Goal: Task Accomplishment & Management: Manage account settings

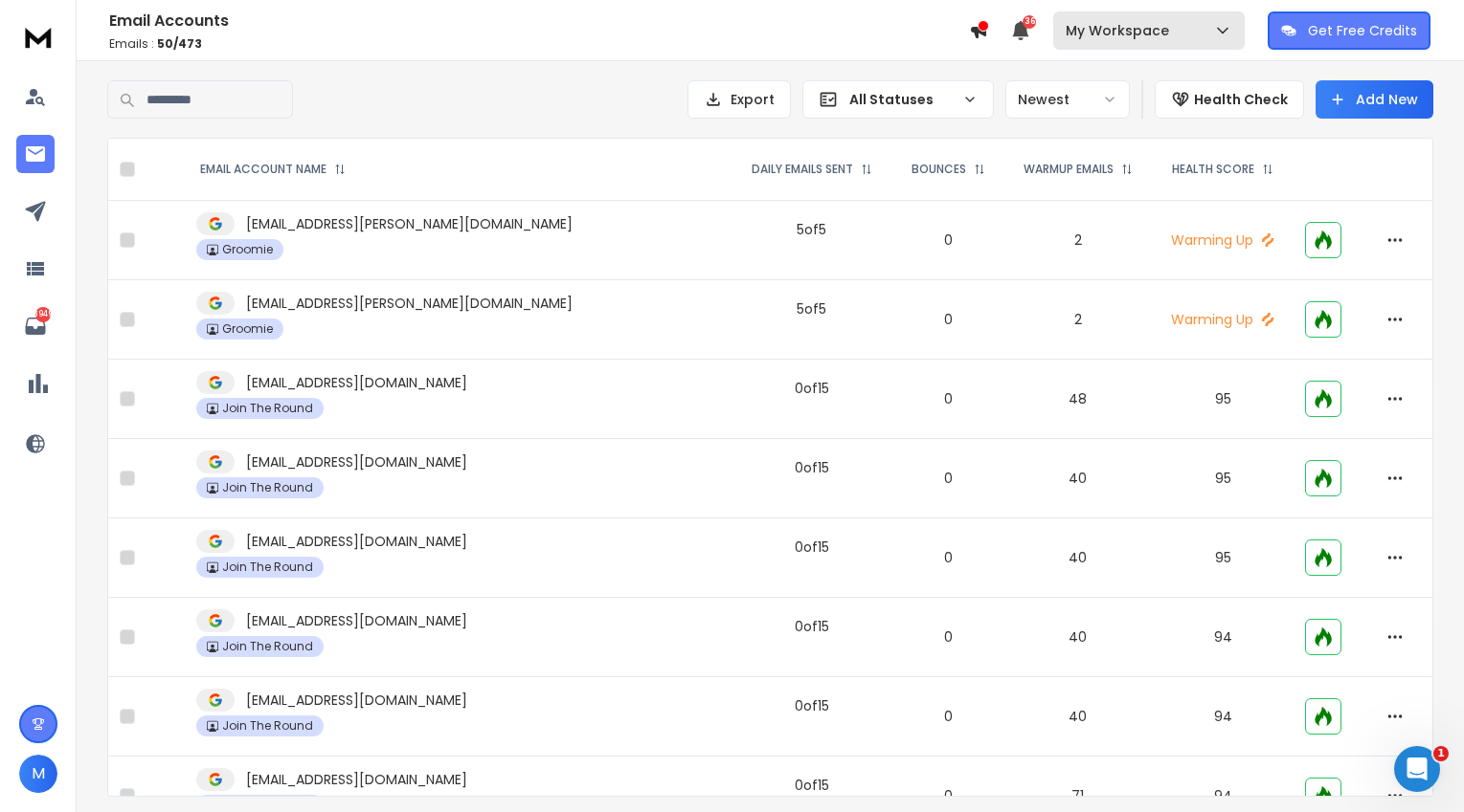
click at [1162, 18] on button "My Workspace" at bounding box center [1148, 30] width 191 height 38
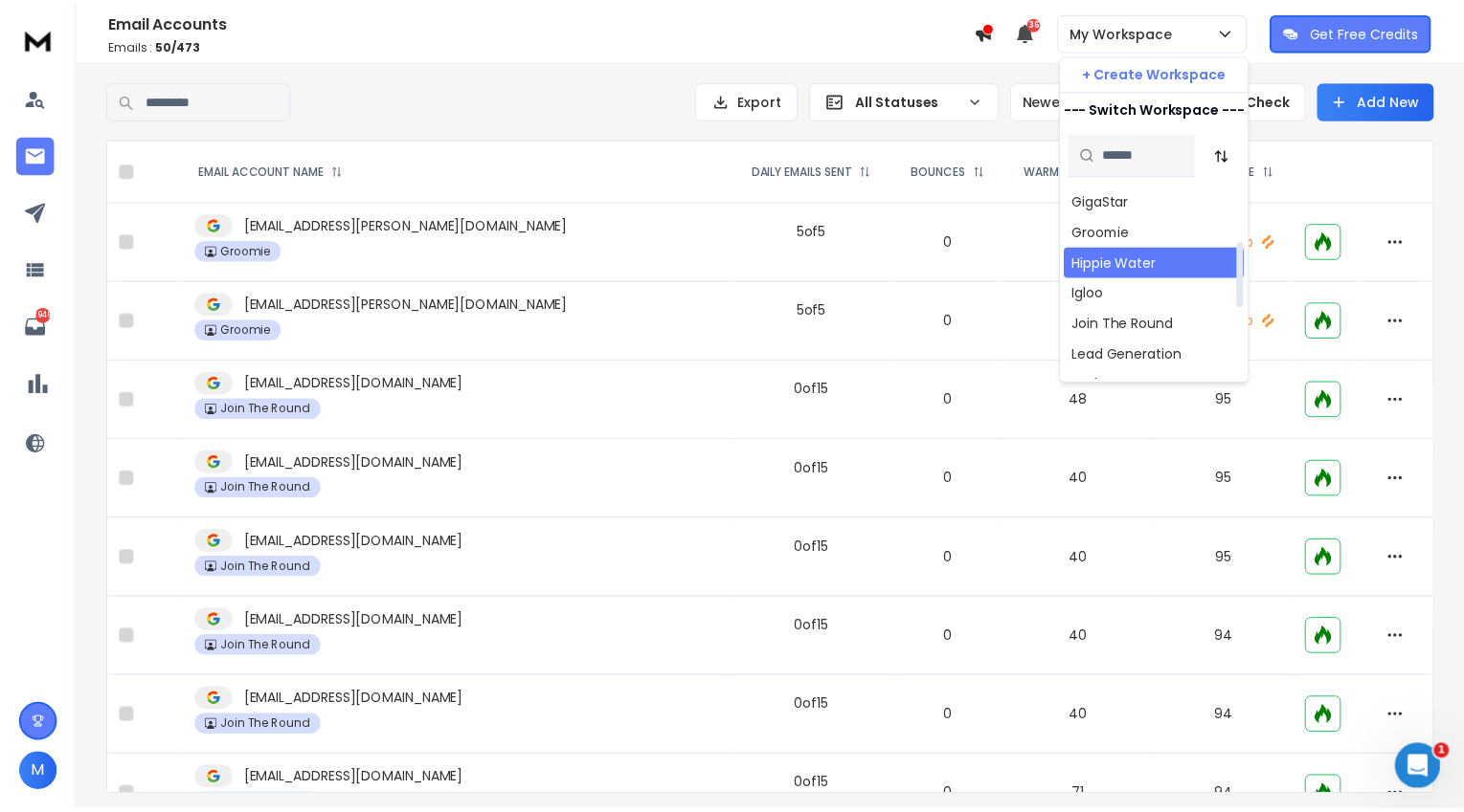
scroll to position [151, 0]
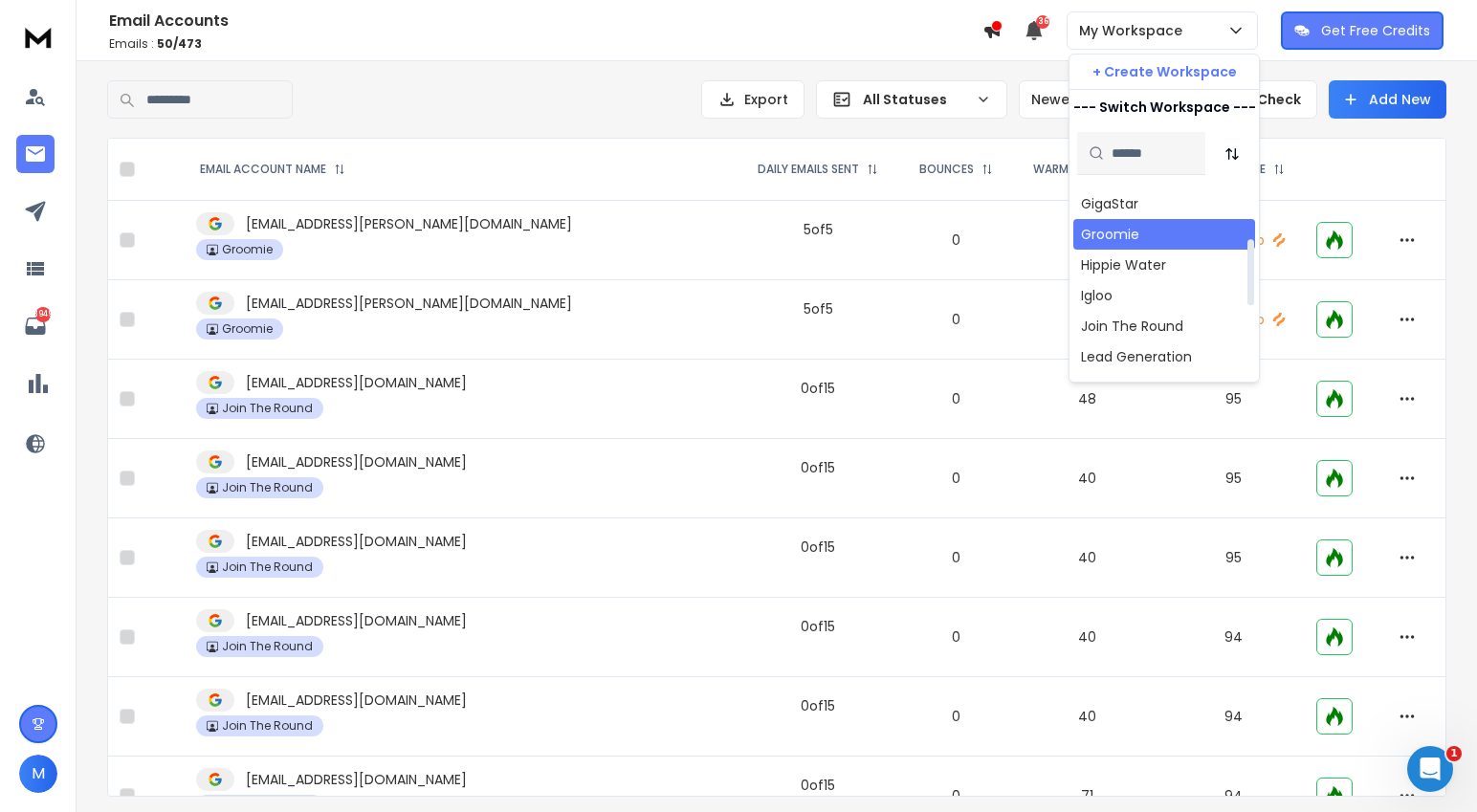
click at [1156, 234] on div "Groomie" at bounding box center [1165, 234] width 182 height 30
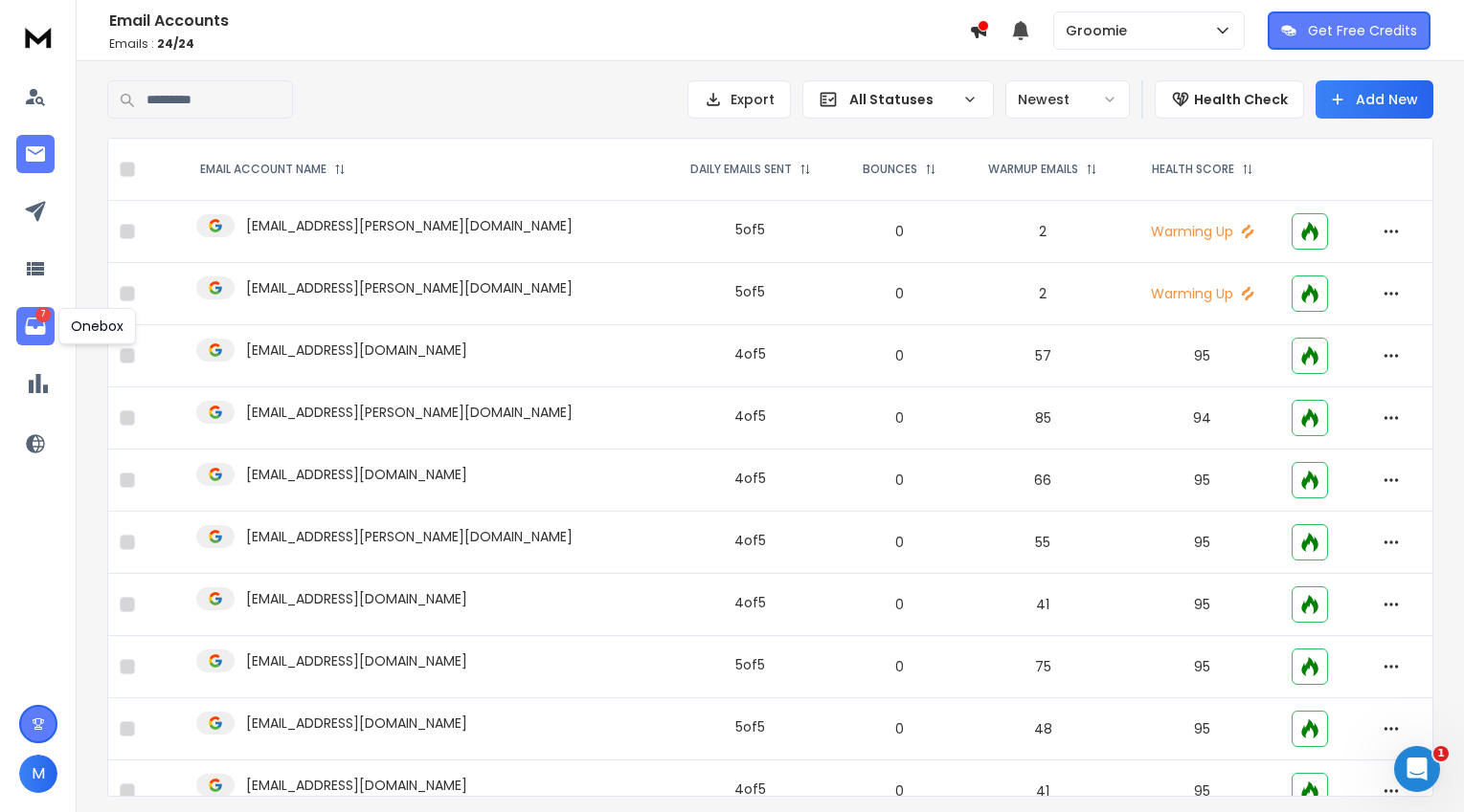
click at [44, 319] on p "7" at bounding box center [43, 315] width 16 height 16
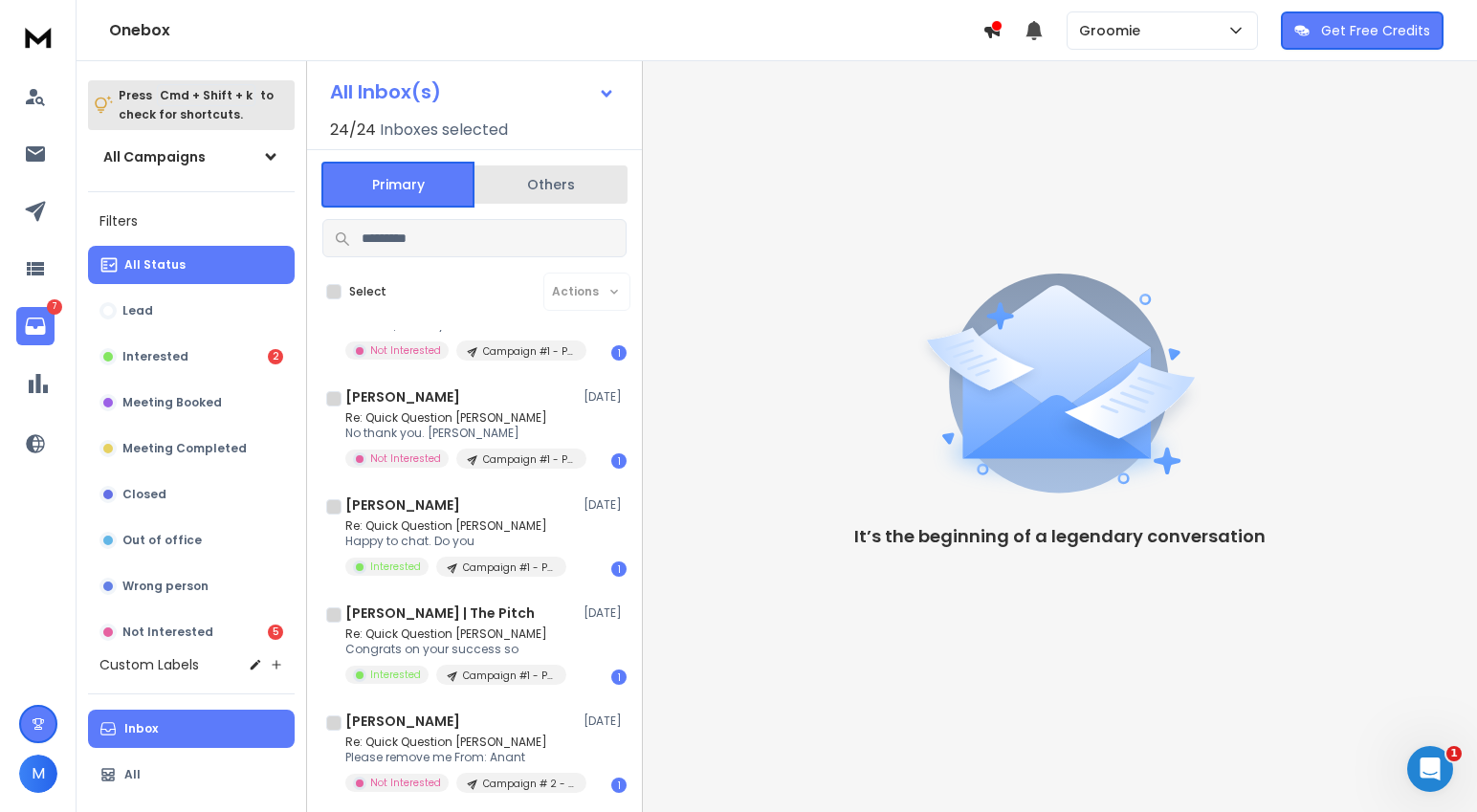
scroll to position [282, 0]
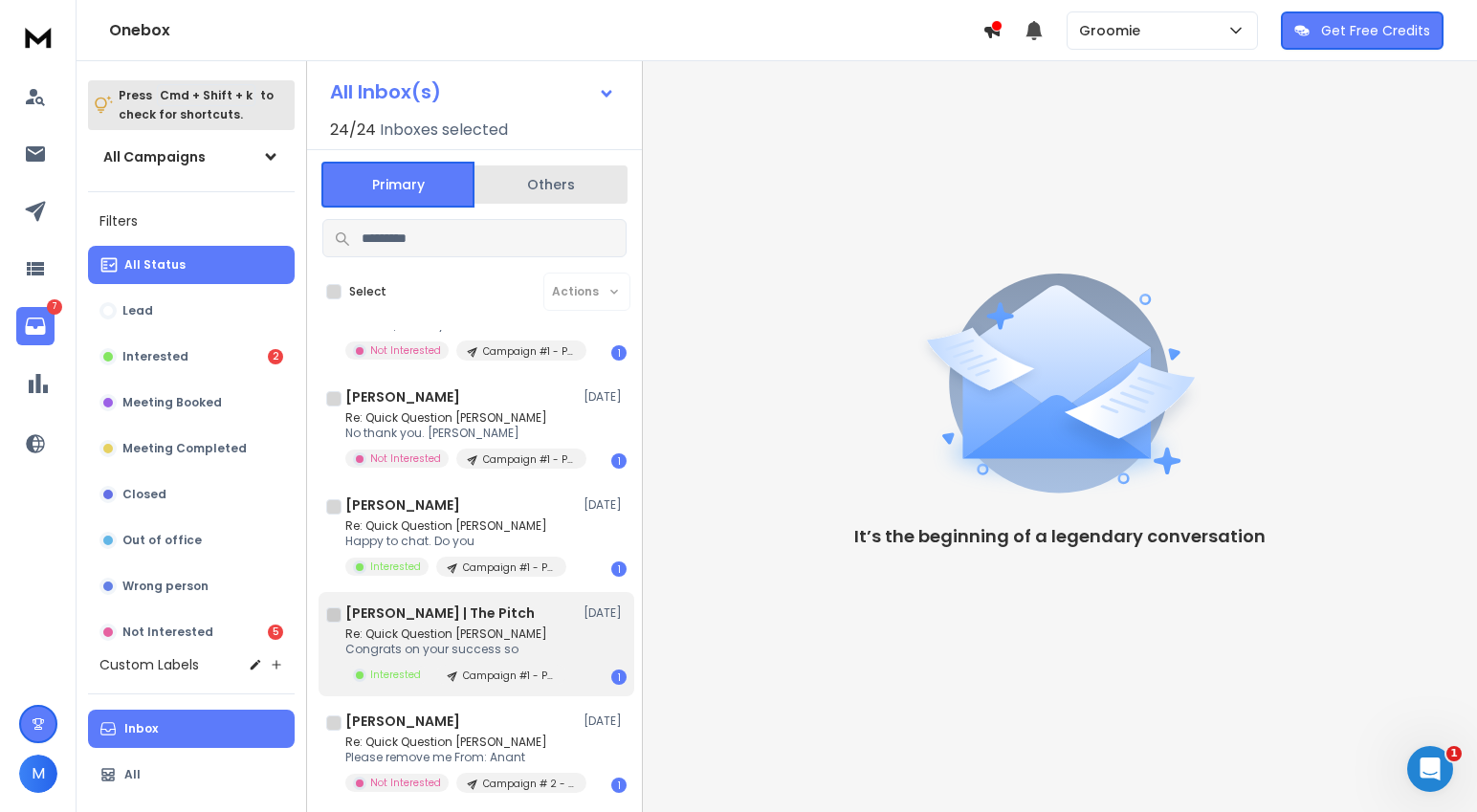
click at [469, 620] on div "[PERSON_NAME] | The Pitch [DATE]" at bounding box center [486, 613] width 281 height 20
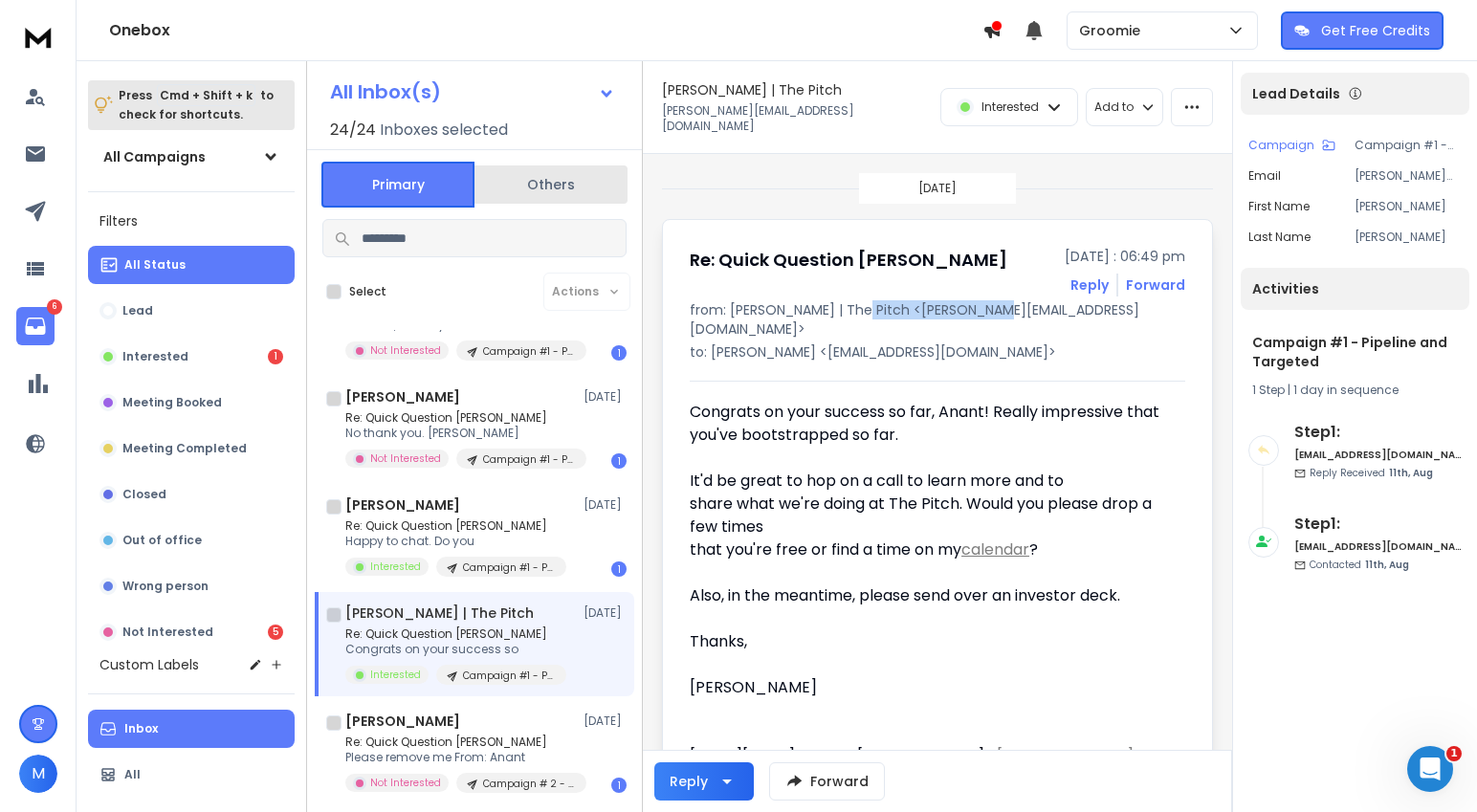
drag, startPoint x: 845, startPoint y: 296, endPoint x: 982, endPoint y: 296, distance: 137.0
click at [982, 301] on p "from: [PERSON_NAME] | The Pitch <[PERSON_NAME][EMAIL_ADDRESS][DOMAIN_NAME]>" at bounding box center [937, 319] width 496 height 38
copy p "[PERSON_NAME][EMAIL_ADDRESS][DOMAIN_NAME]"
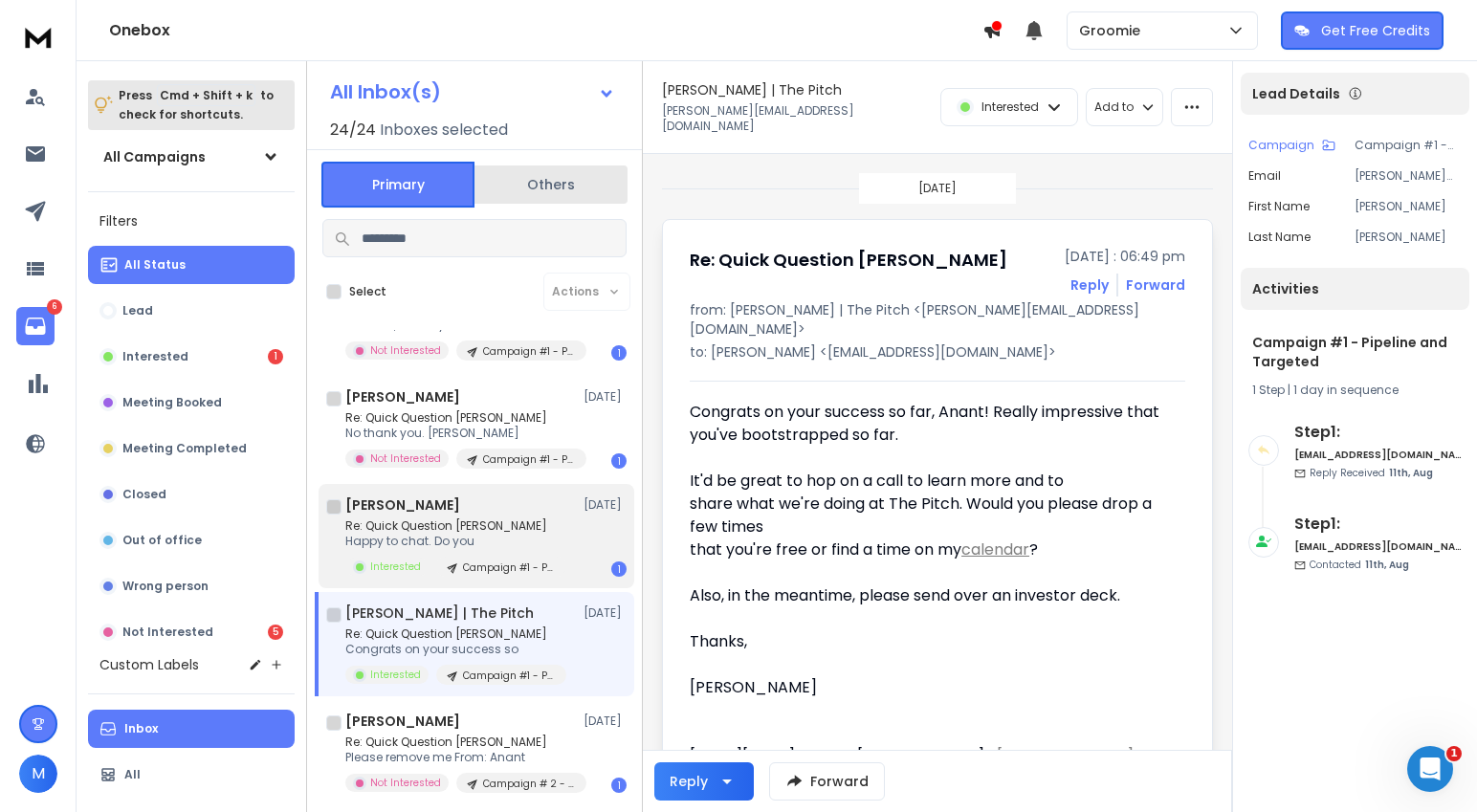
click at [446, 508] on h1 "[PERSON_NAME]" at bounding box center [403, 505] width 115 height 20
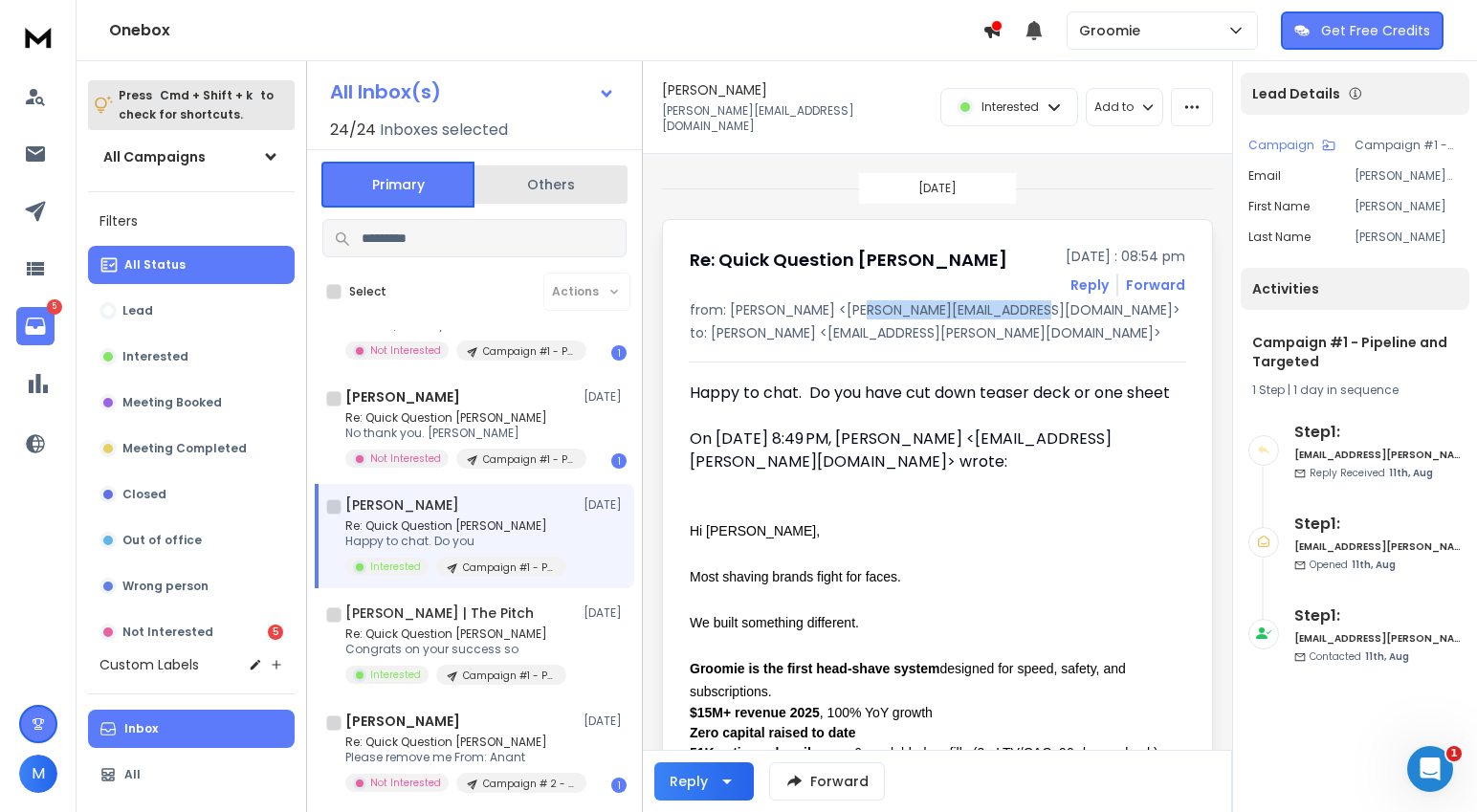
drag, startPoint x: 866, startPoint y: 298, endPoint x: 1068, endPoint y: 297, distance: 202.0
click at [1068, 301] on p "from: [PERSON_NAME] <[PERSON_NAME][EMAIL_ADDRESS][DOMAIN_NAME]>" at bounding box center [937, 310] width 496 height 20
copy p "[PERSON_NAME][EMAIL_ADDRESS][DOMAIN_NAME]"
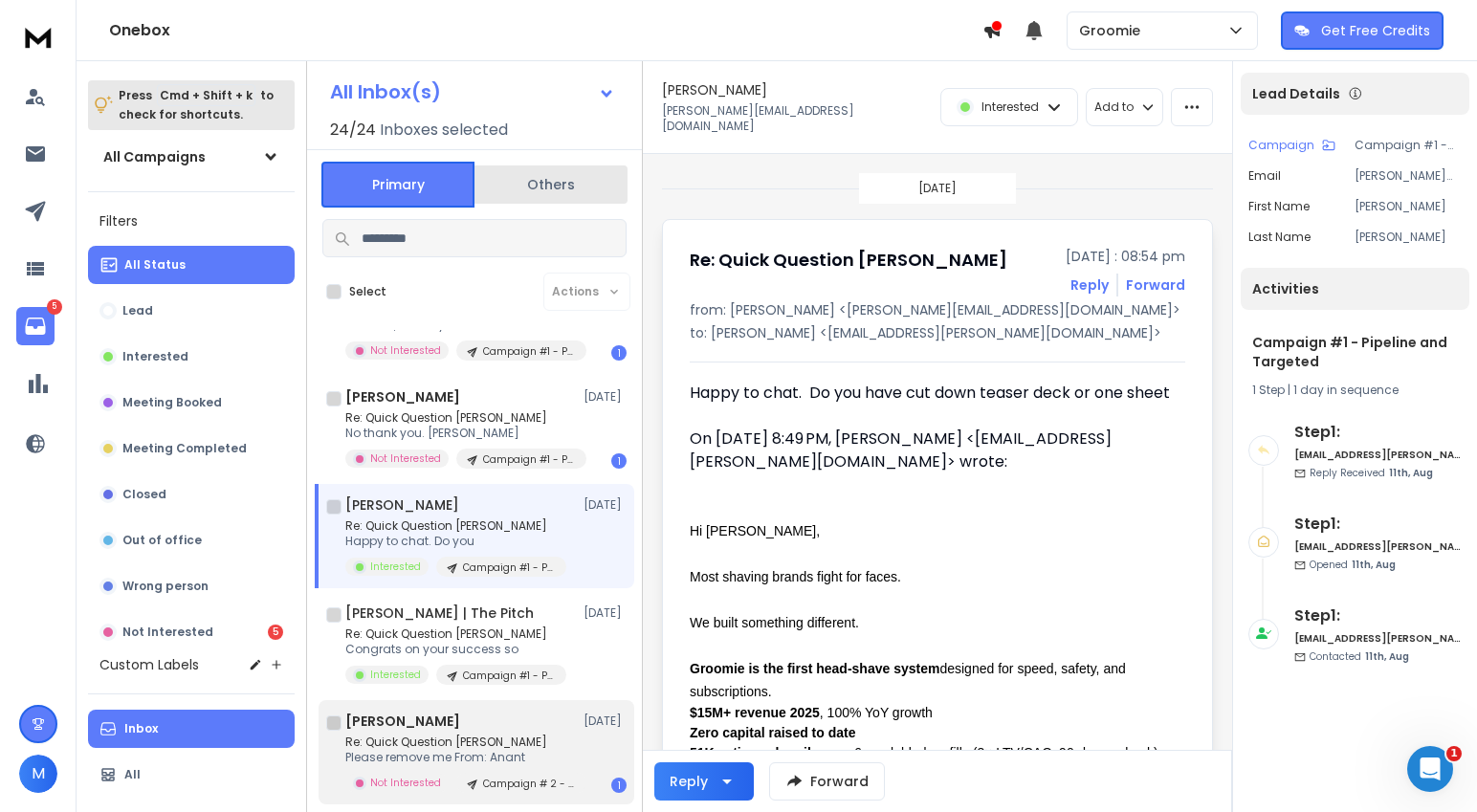
click at [440, 767] on div "Re: Quick Question [PERSON_NAME] Please remove me From: Anant Not Interested Ca…" at bounding box center [466, 764] width 241 height 59
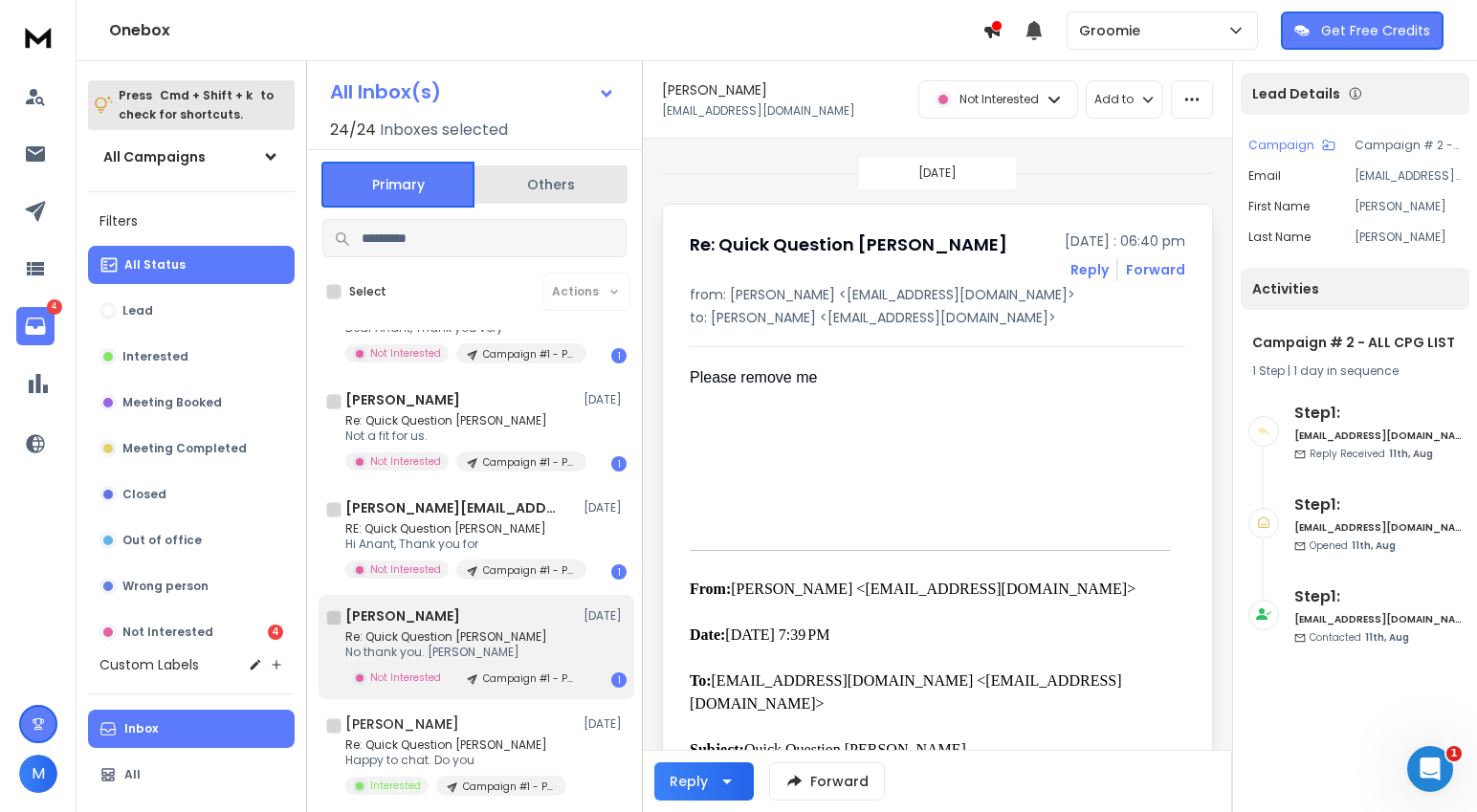
scroll to position [71, 0]
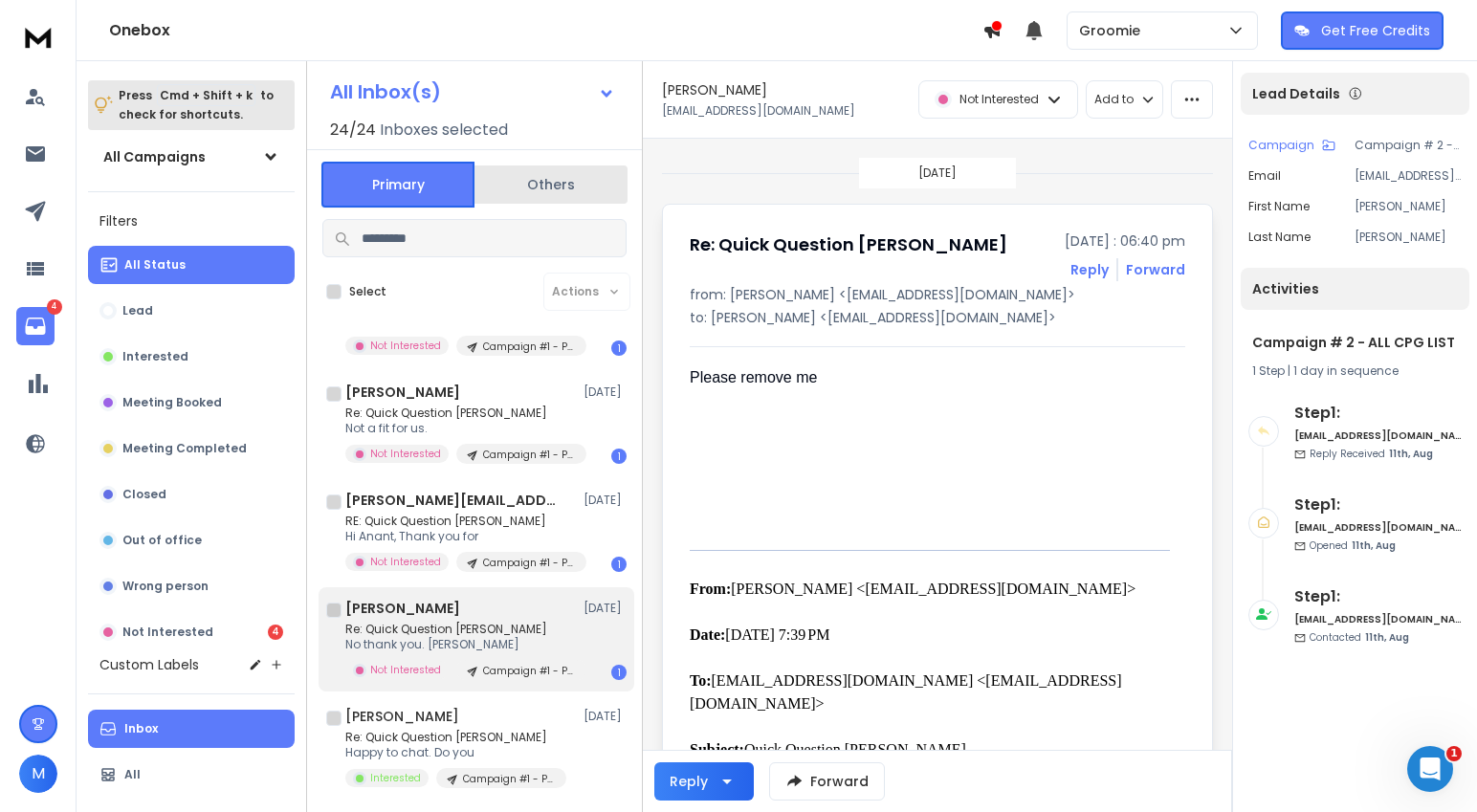
click at [528, 626] on p "Re: Quick Question [PERSON_NAME]" at bounding box center [460, 630] width 229 height 16
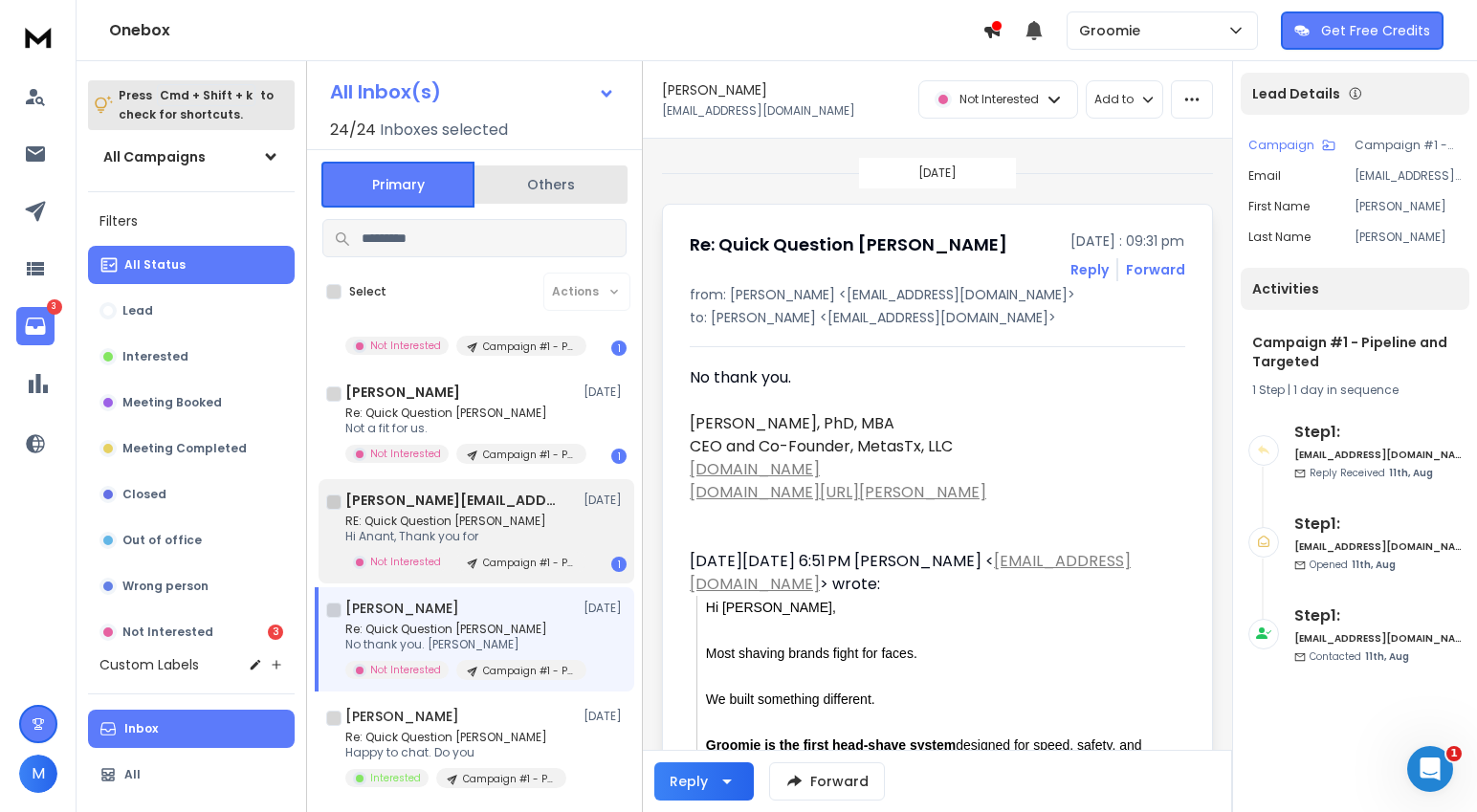
click at [522, 498] on h1 "[PERSON_NAME][EMAIL_ADDRESS][DOMAIN_NAME]" at bounding box center [451, 501] width 211 height 20
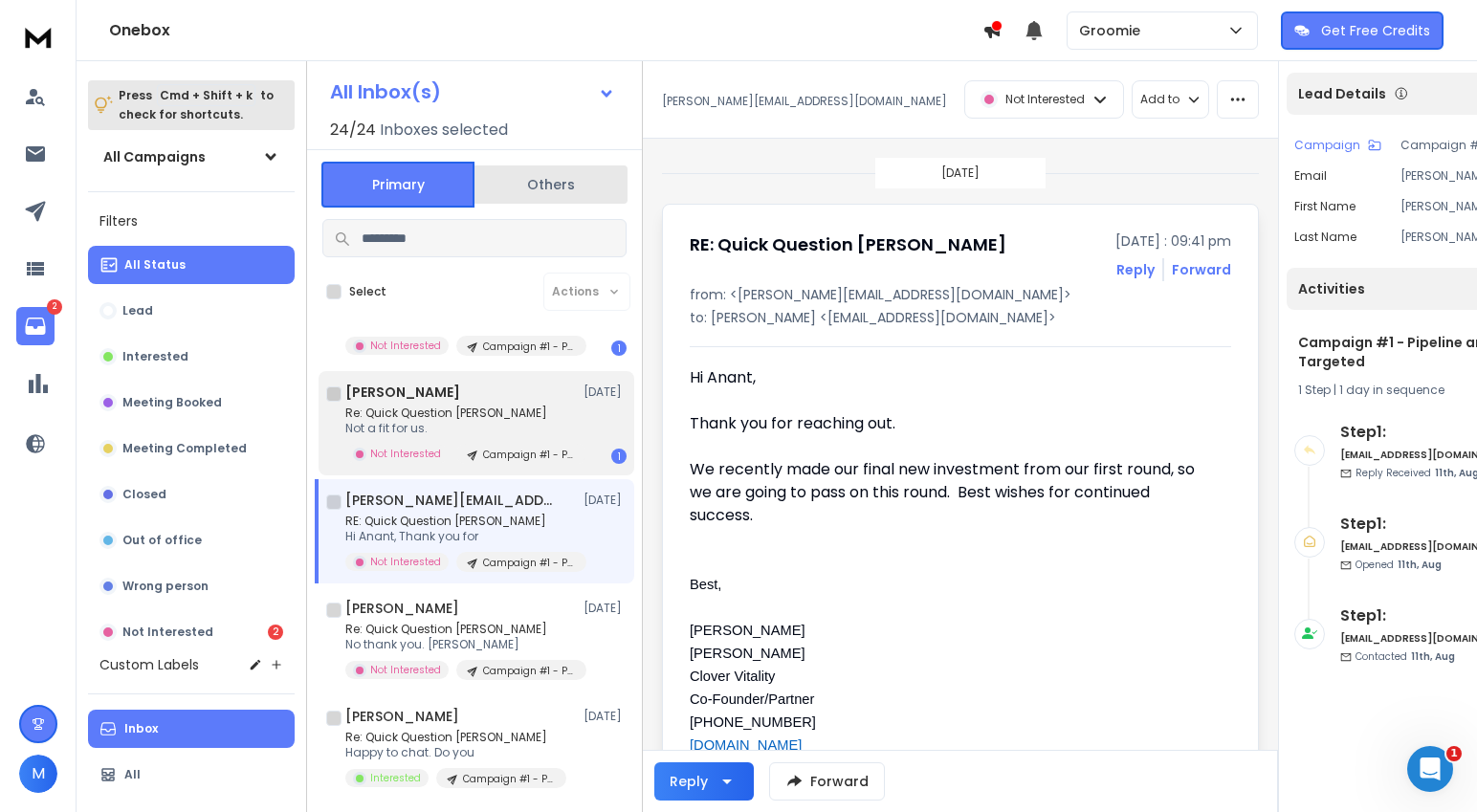
click at [534, 386] on div "[PERSON_NAME] [DATE]" at bounding box center [486, 393] width 281 height 20
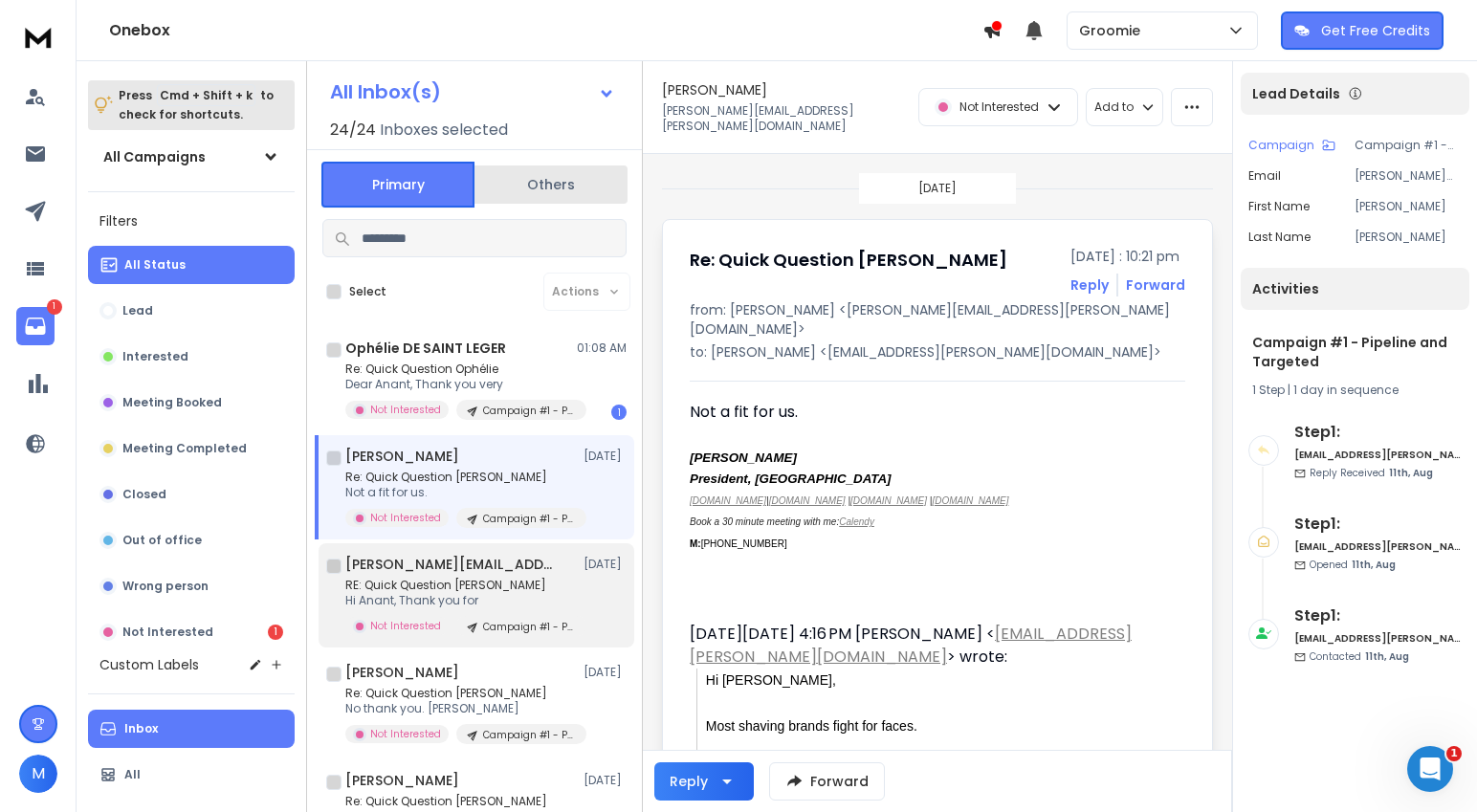
scroll to position [0, 0]
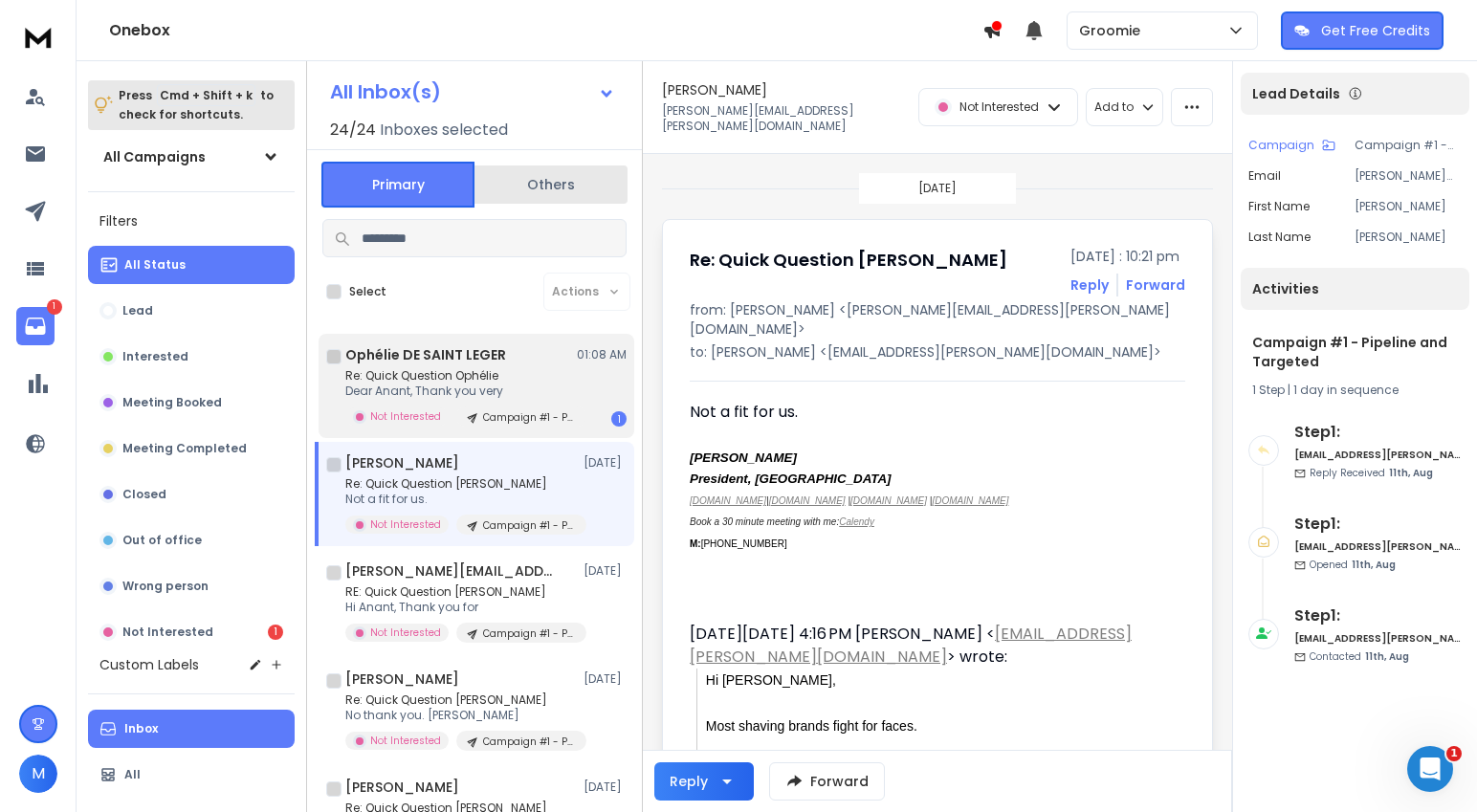
click at [507, 377] on p "Re: Quick Question Ophélie" at bounding box center [460, 376] width 229 height 16
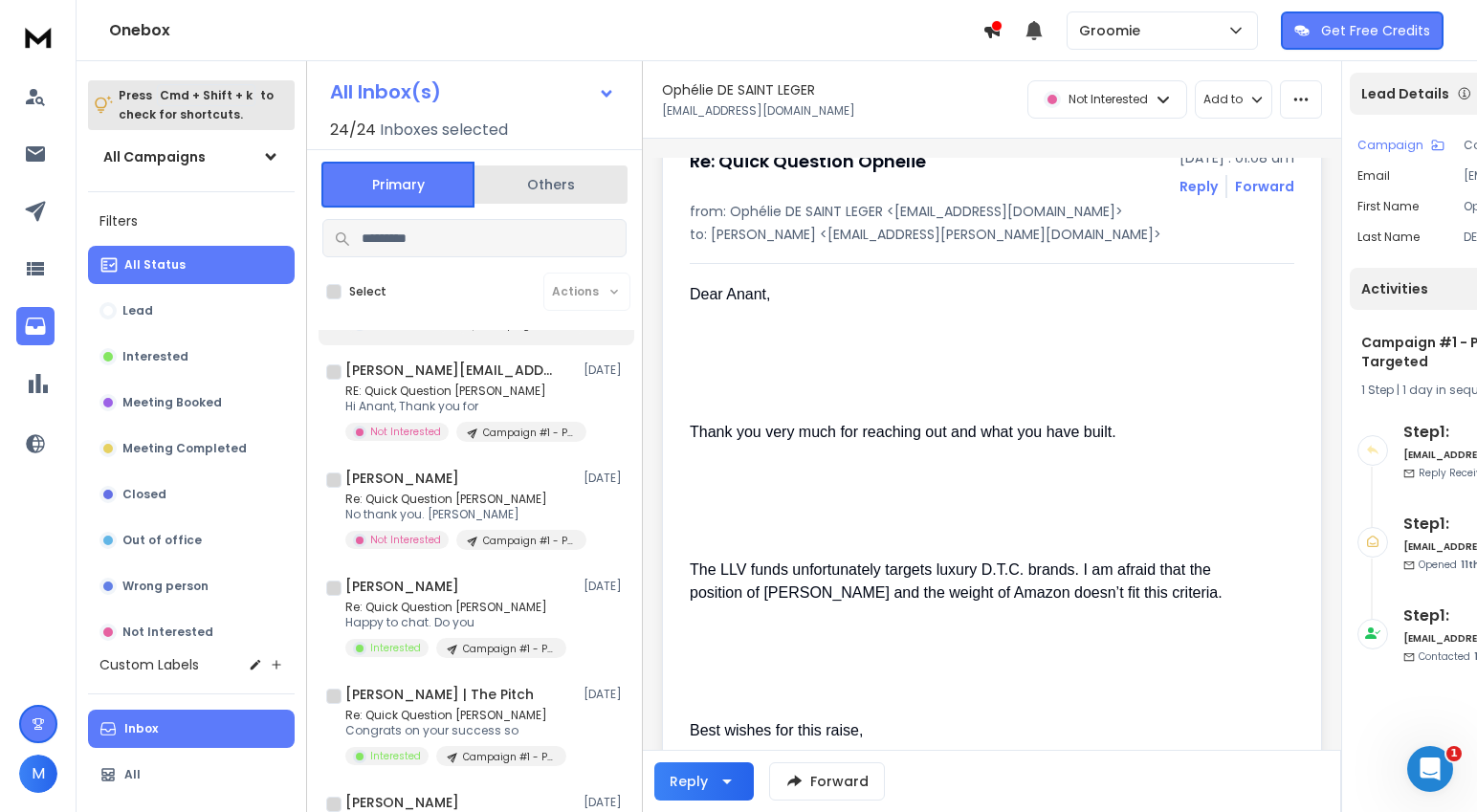
scroll to position [282, 0]
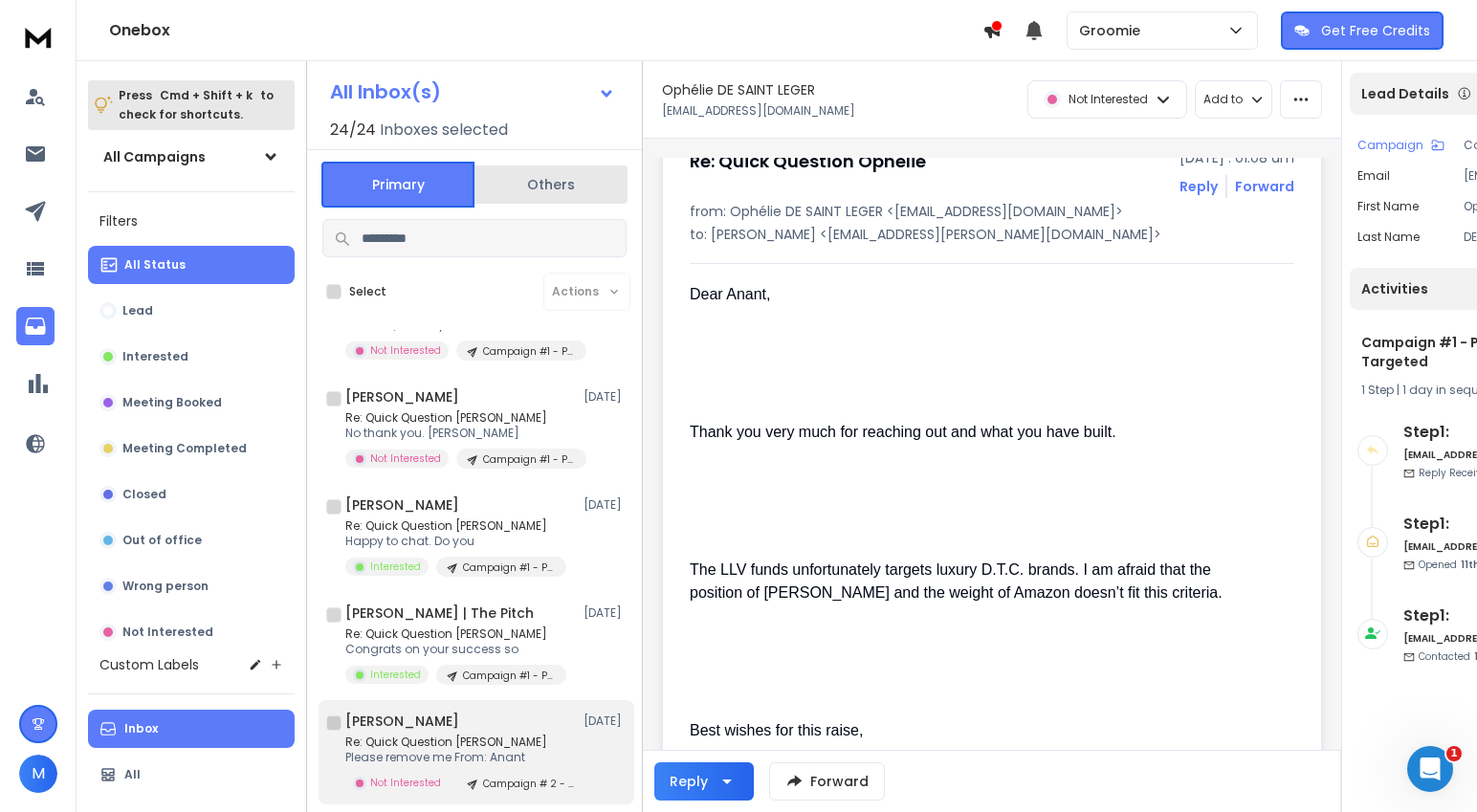
click at [472, 756] on p "Please remove me From: Anant" at bounding box center [460, 758] width 229 height 16
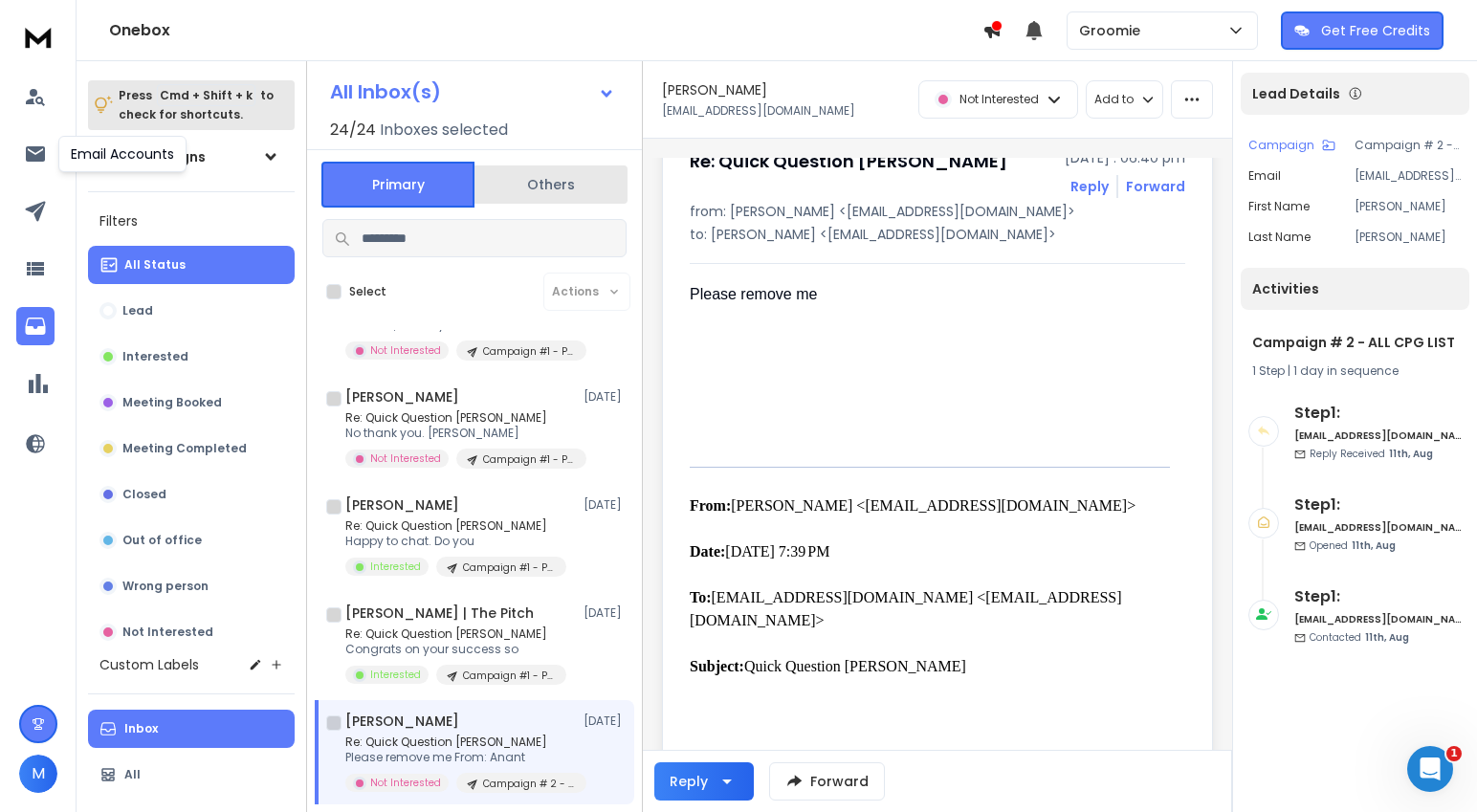
click at [4, 163] on div "M" at bounding box center [38, 406] width 76 height 812
click at [32, 205] on icon at bounding box center [34, 211] width 21 height 21
